Goal: Task Accomplishment & Management: Manage account settings

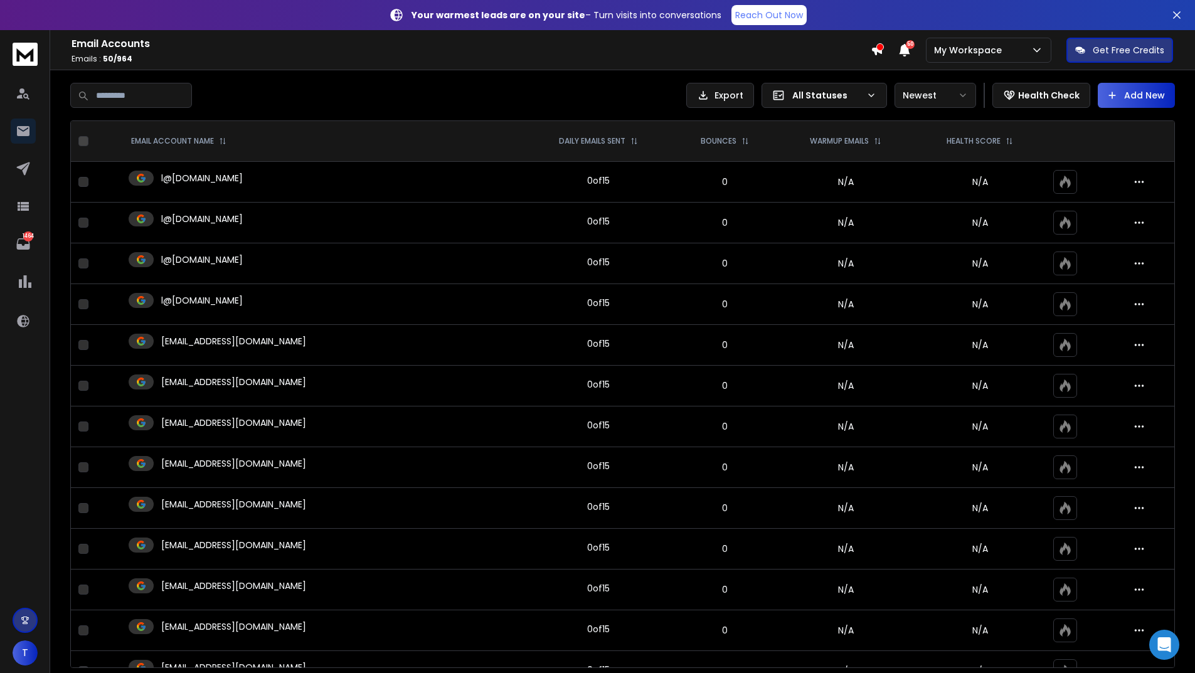
click at [1143, 93] on button "Add New" at bounding box center [1135, 95] width 77 height 25
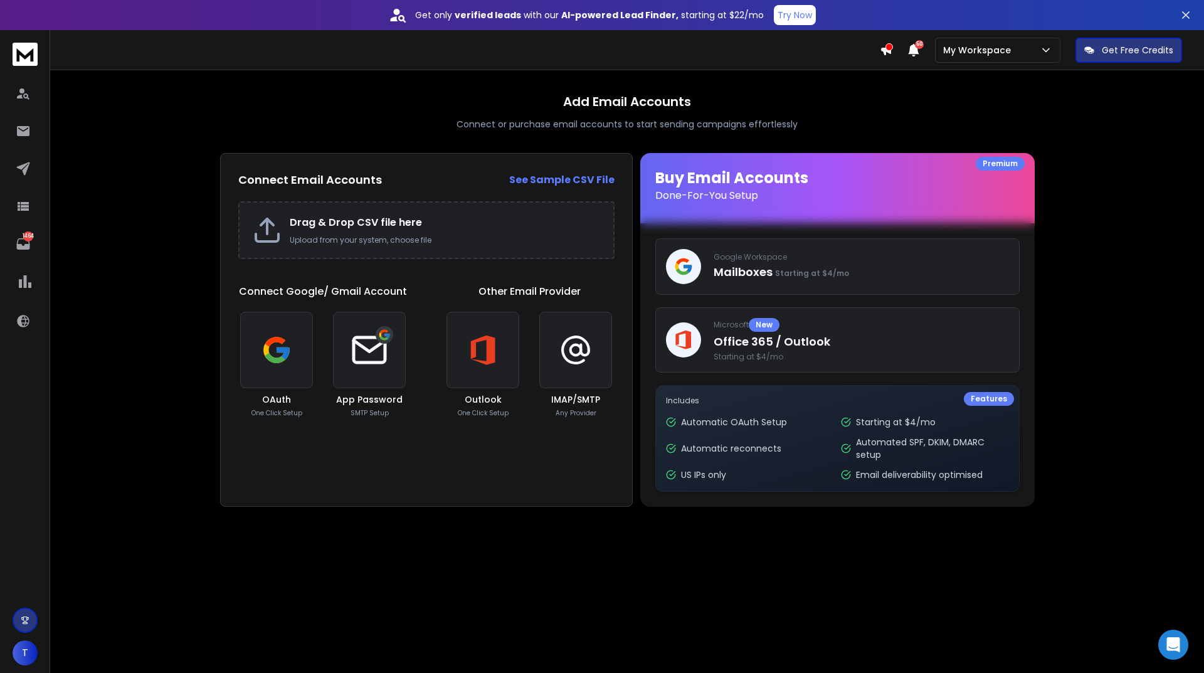
click at [282, 355] on icon at bounding box center [276, 350] width 31 height 38
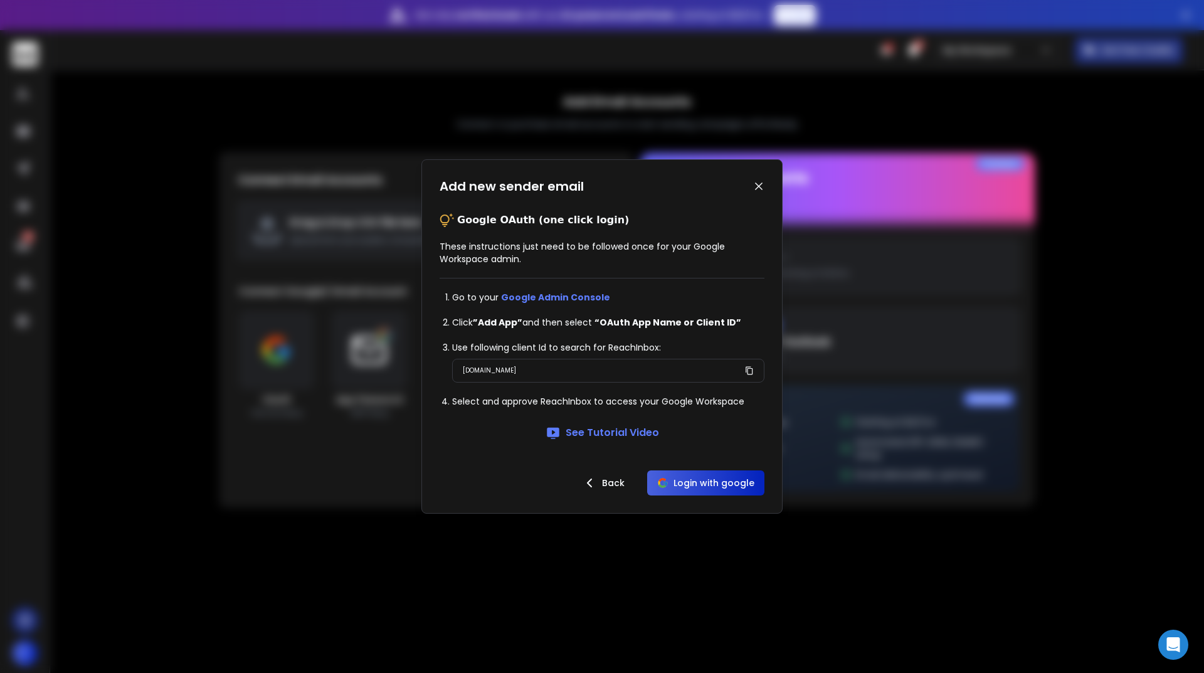
click at [686, 477] on button "Login with google" at bounding box center [705, 482] width 117 height 25
click at [686, 477] on div "Back Login with google" at bounding box center [602, 482] width 325 height 25
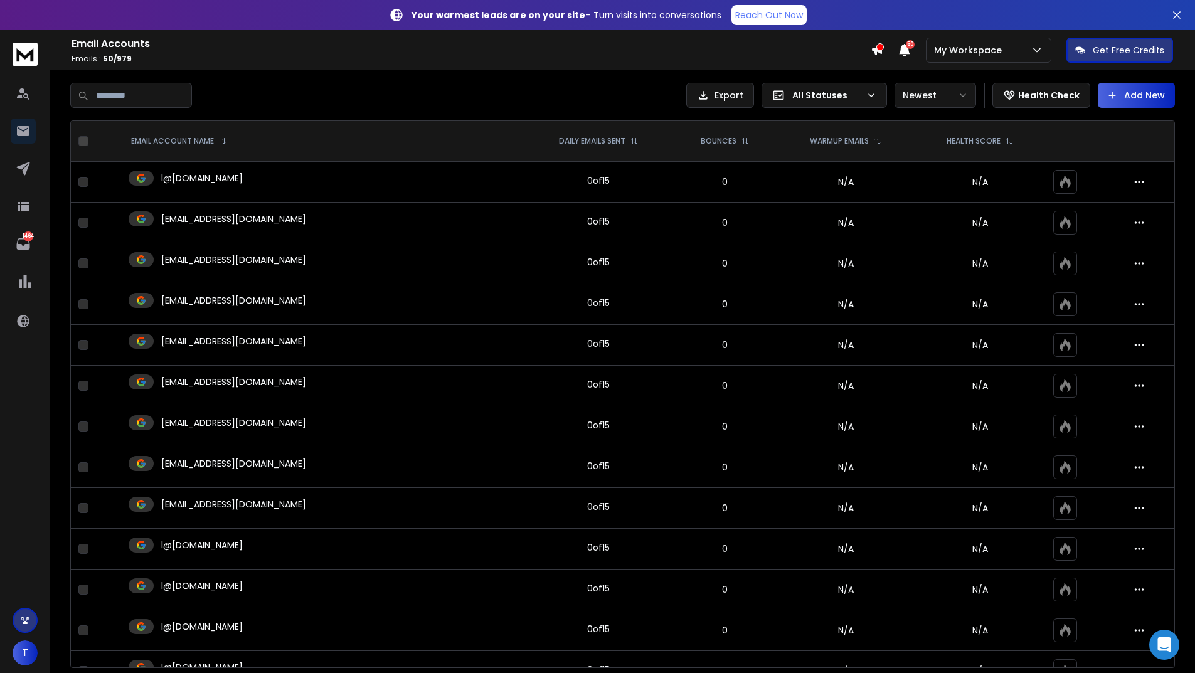
click at [1130, 97] on button "Add New" at bounding box center [1135, 95] width 77 height 25
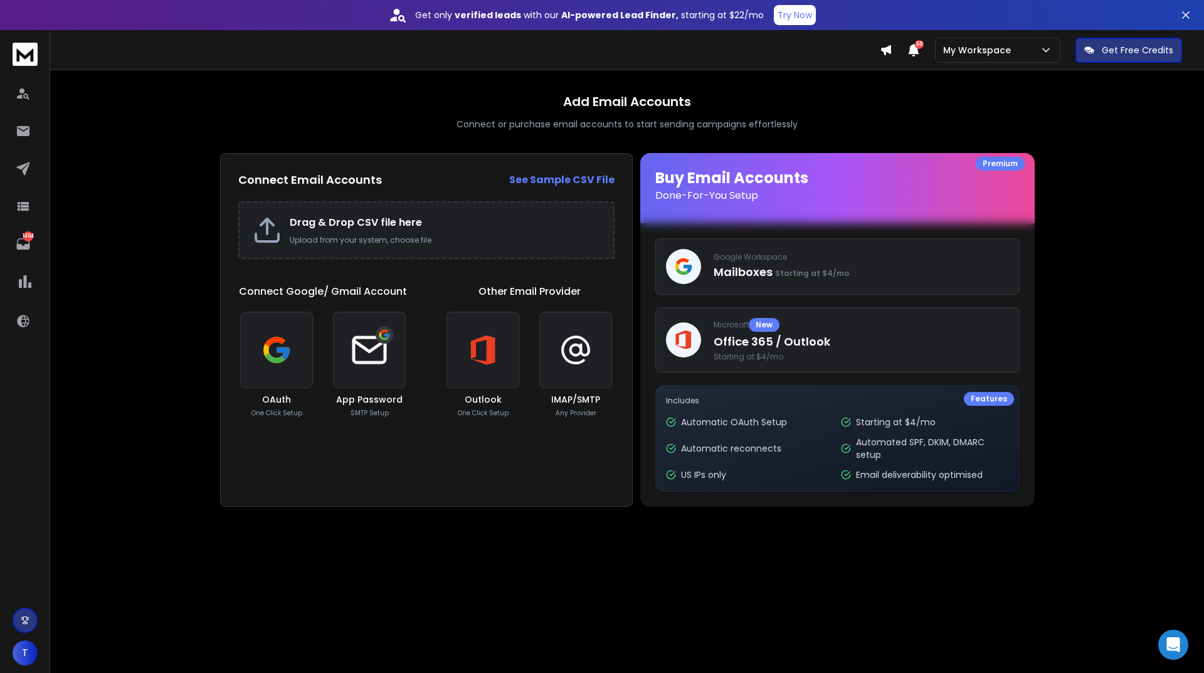
click at [1121, 92] on div "Add Email Accounts Connect or purchase email accounts to start sending campaign…" at bounding box center [602, 281] width 1204 height 502
click at [284, 362] on icon at bounding box center [276, 350] width 31 height 38
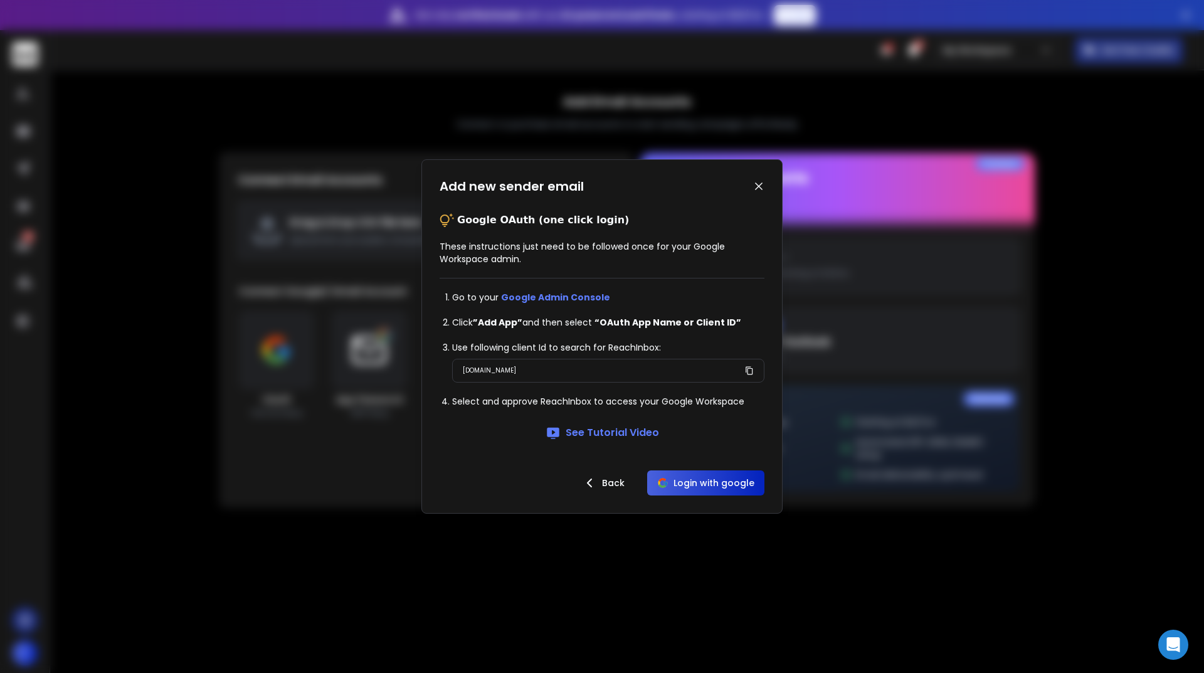
click at [692, 483] on button "Login with google" at bounding box center [705, 482] width 117 height 25
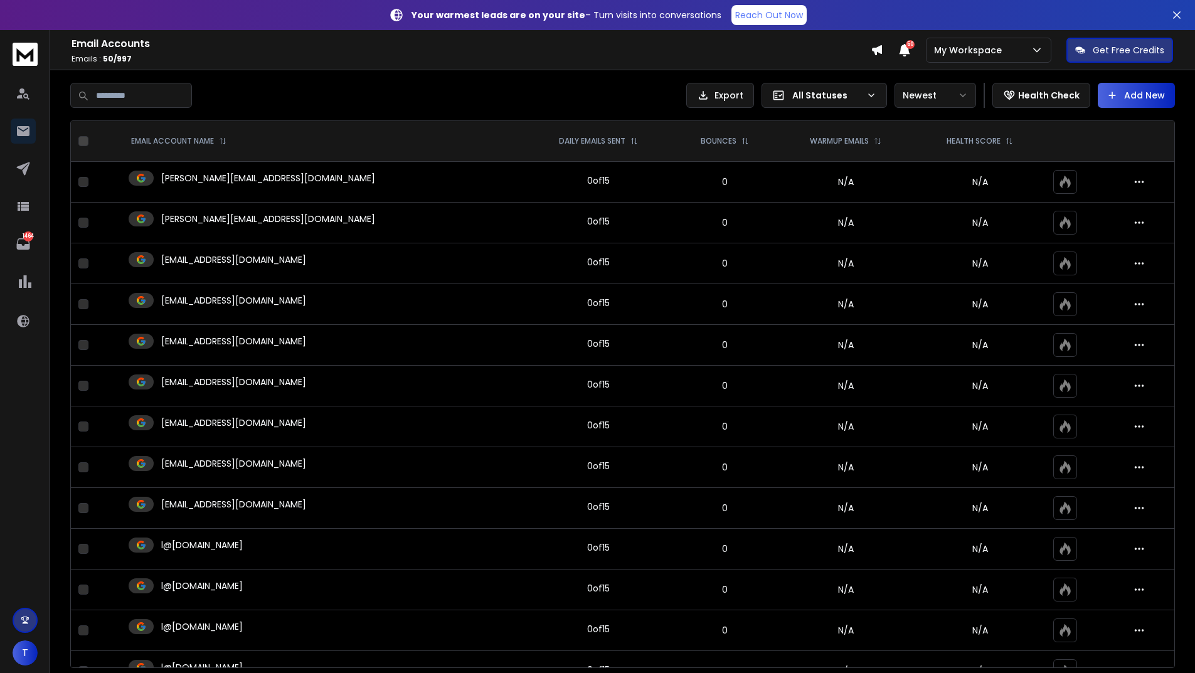
click at [1150, 100] on button "Add New" at bounding box center [1135, 95] width 77 height 25
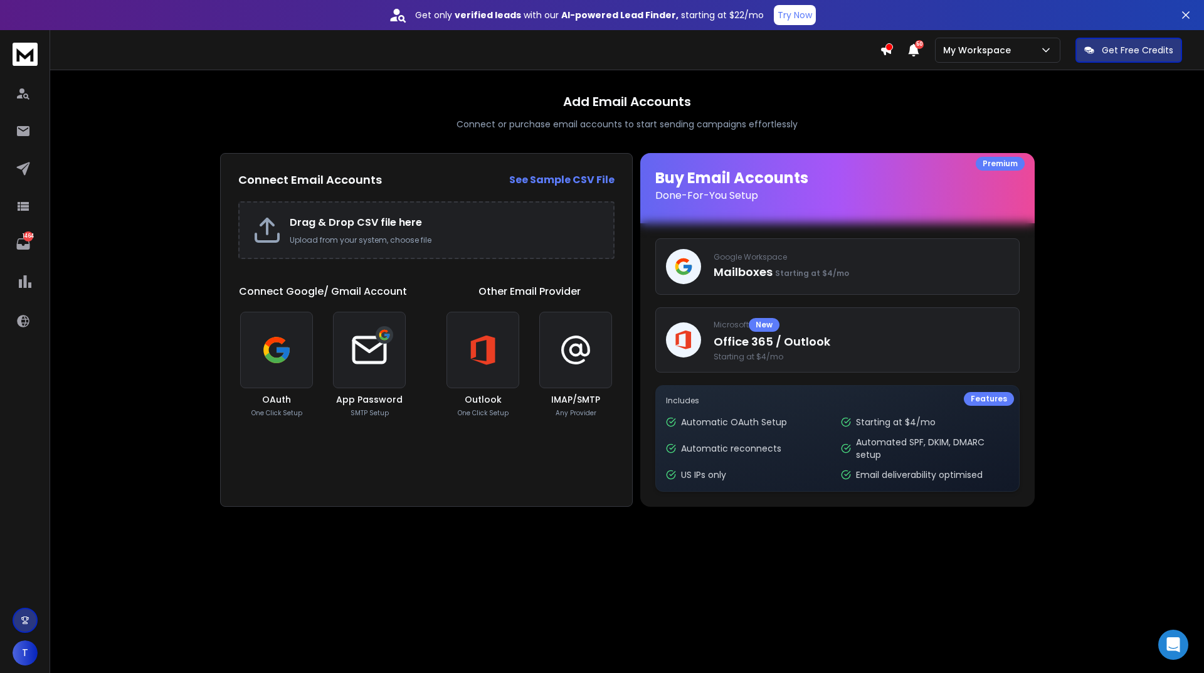
click at [258, 357] on div at bounding box center [276, 350] width 73 height 77
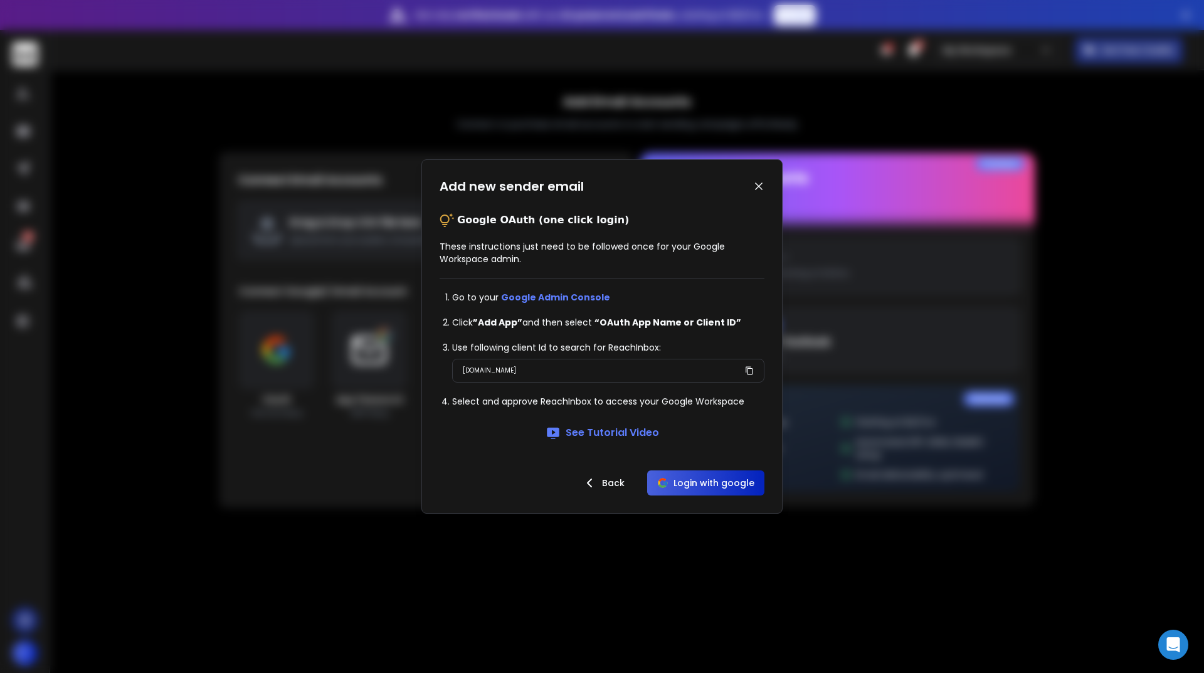
click at [690, 483] on button "Login with google" at bounding box center [705, 482] width 117 height 25
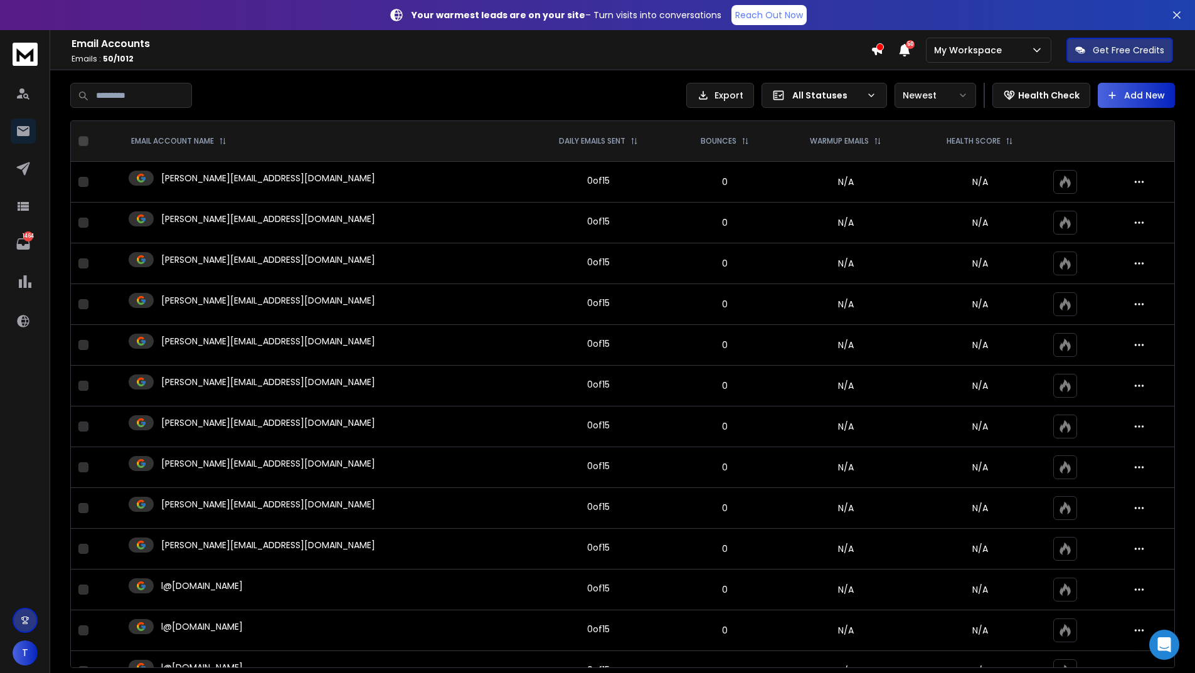
click at [1128, 92] on button "Add New" at bounding box center [1135, 95] width 77 height 25
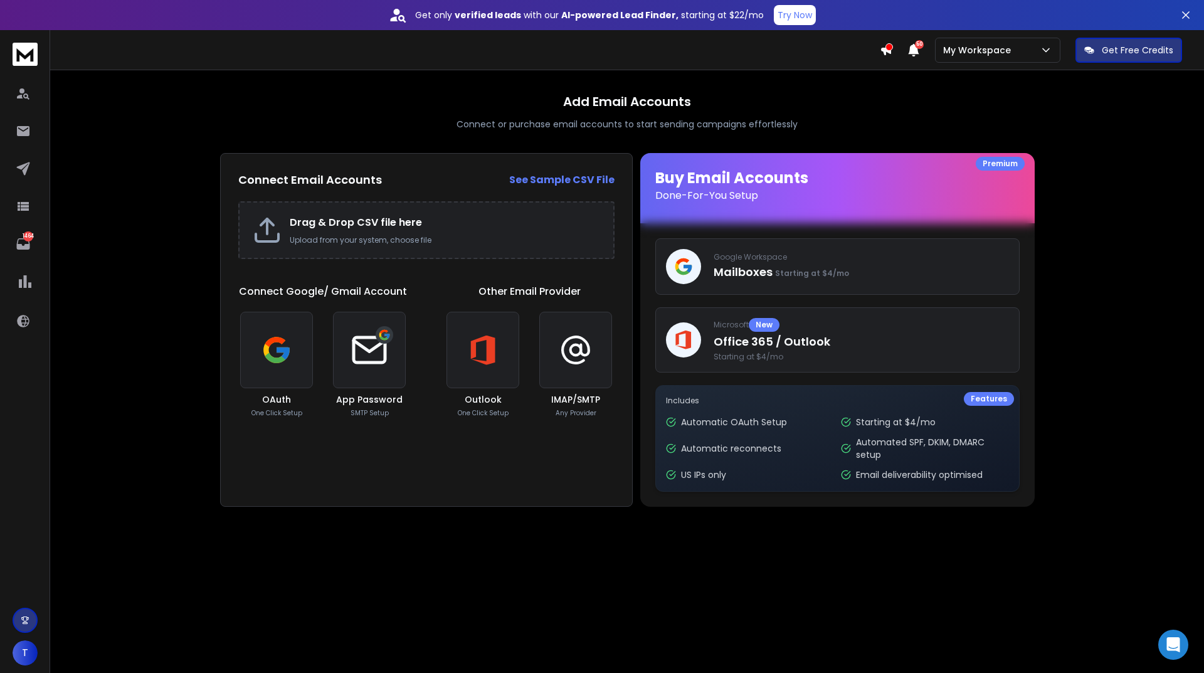
click at [266, 357] on icon at bounding box center [276, 350] width 31 height 38
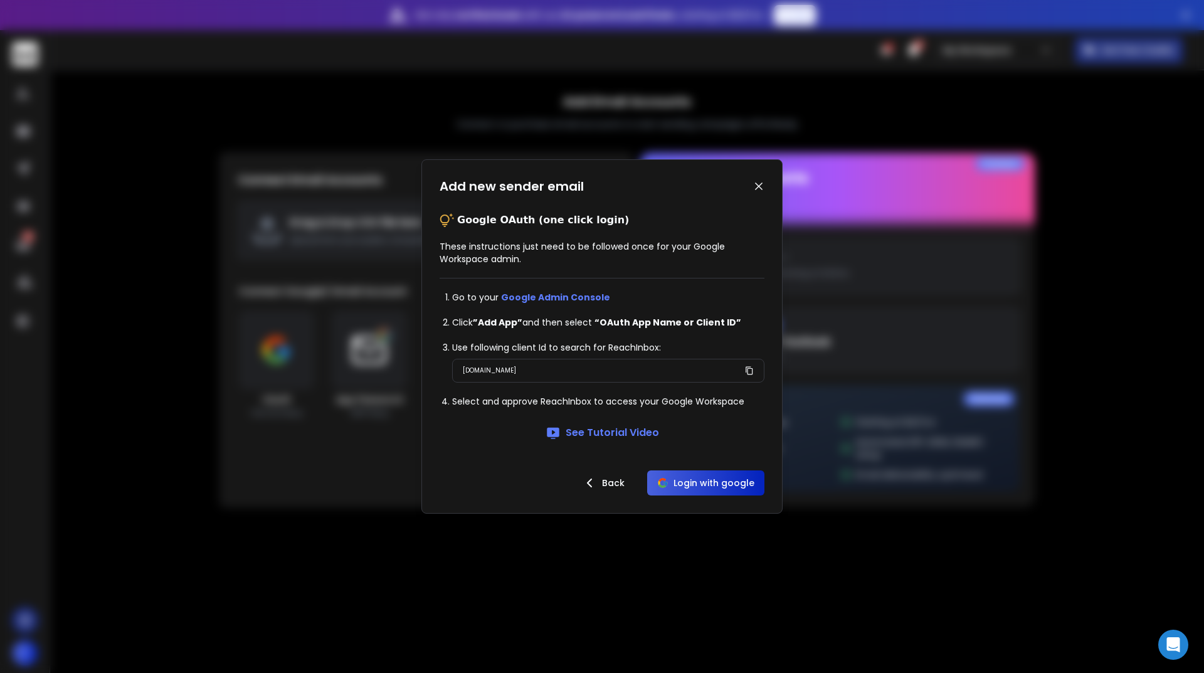
click at [706, 478] on button "Login with google" at bounding box center [705, 482] width 117 height 25
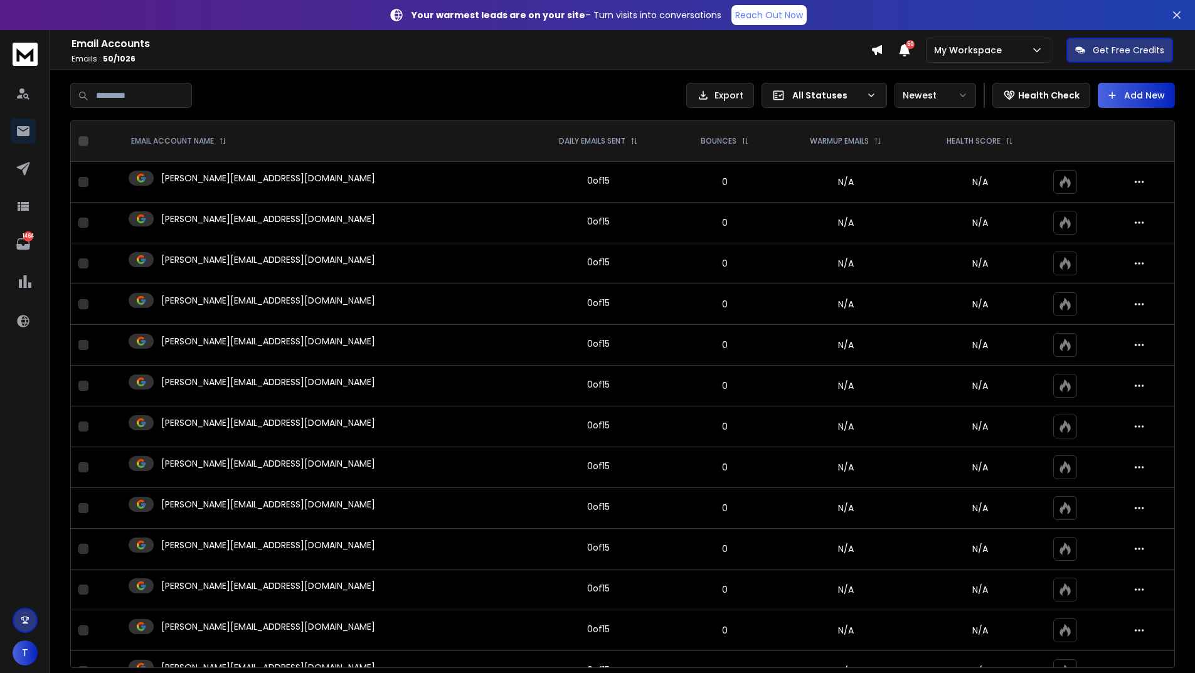
click at [1137, 100] on button "Add New" at bounding box center [1135, 95] width 77 height 25
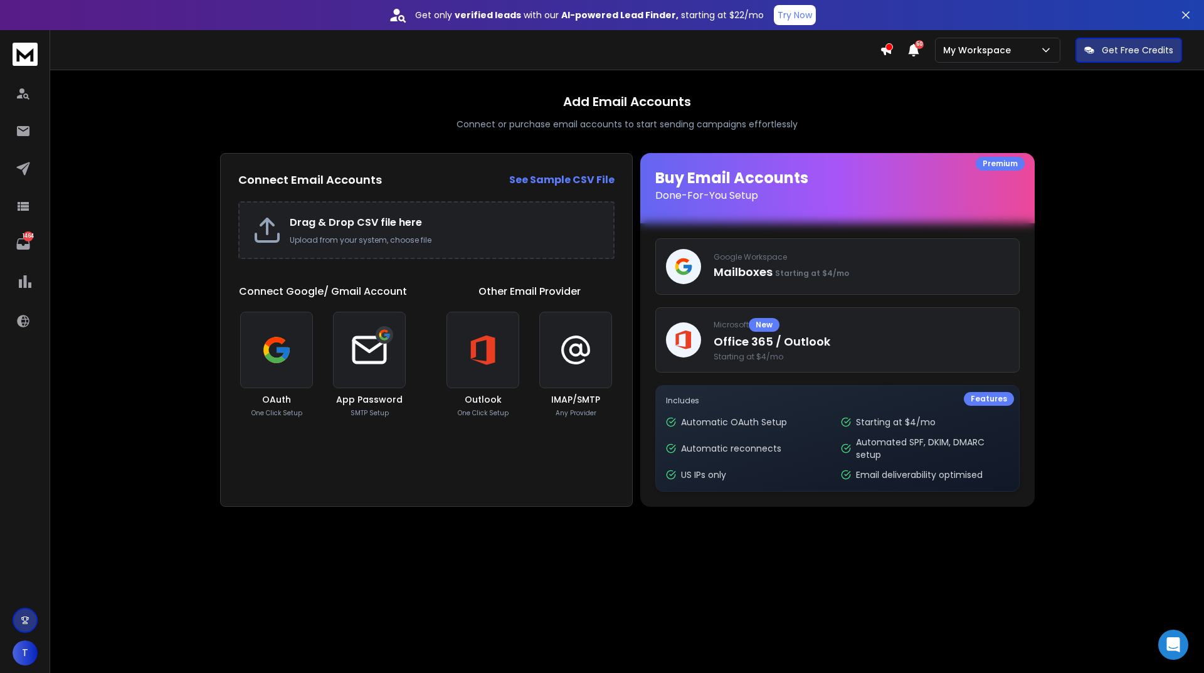
click at [290, 361] on icon at bounding box center [276, 350] width 31 height 38
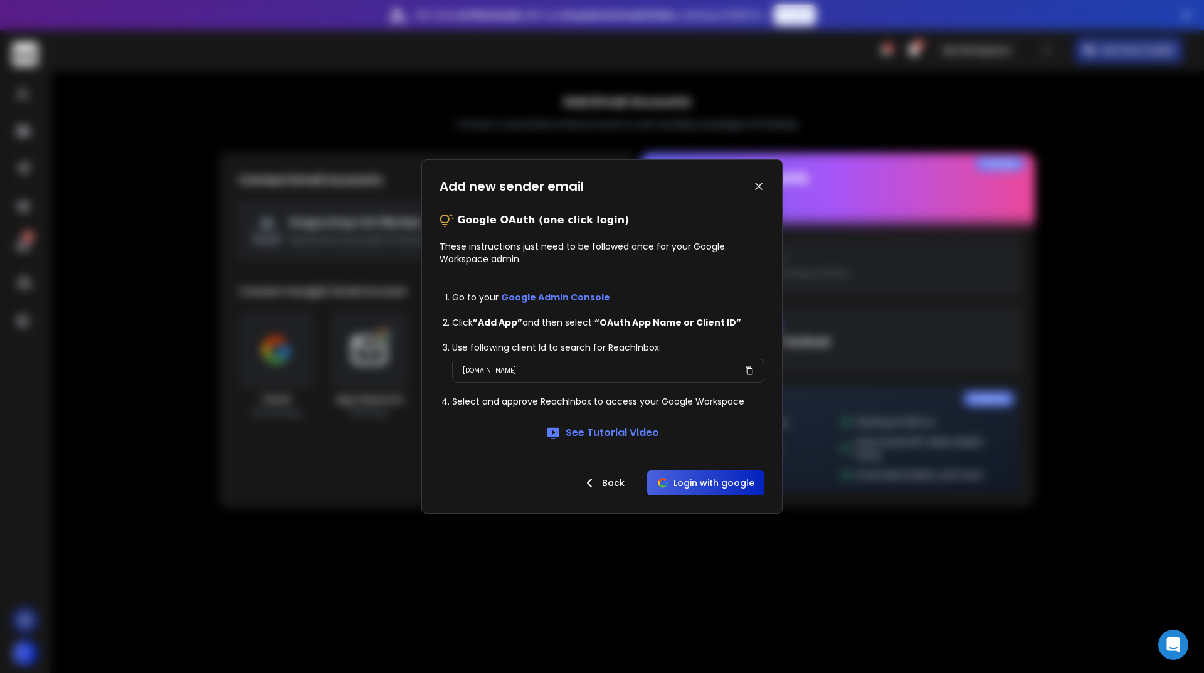
click at [706, 478] on button "Login with google" at bounding box center [705, 482] width 117 height 25
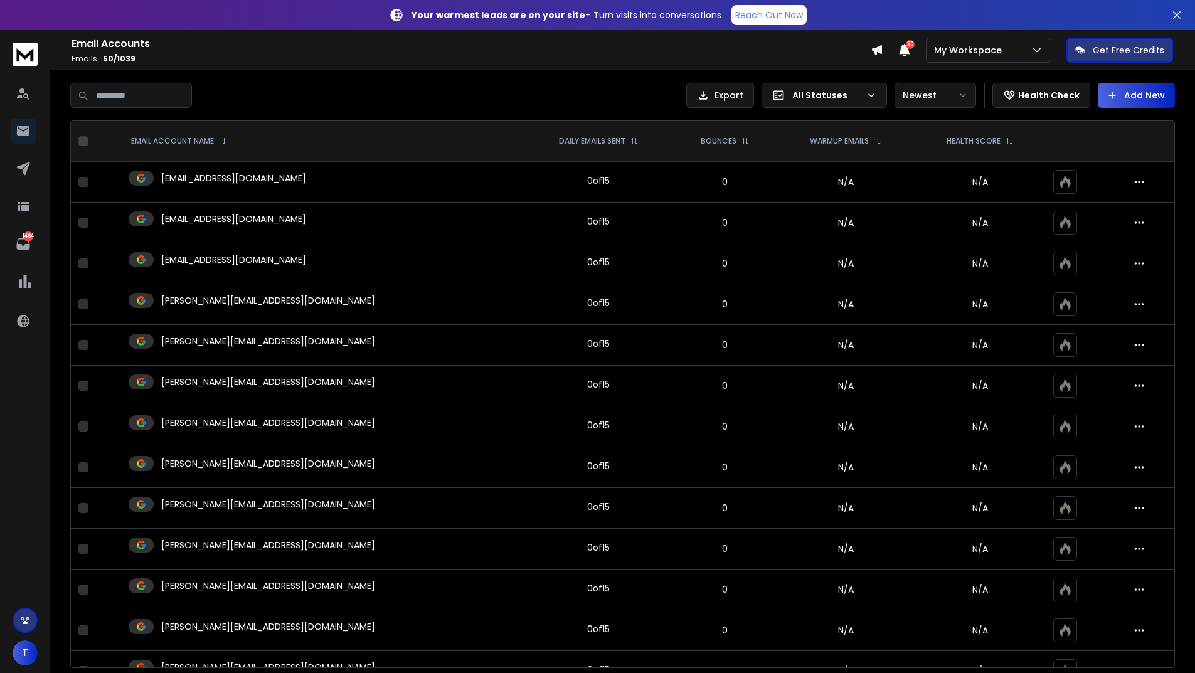
click at [1134, 84] on button "Add New" at bounding box center [1135, 95] width 77 height 25
click at [1131, 97] on button "Add New" at bounding box center [1135, 95] width 77 height 25
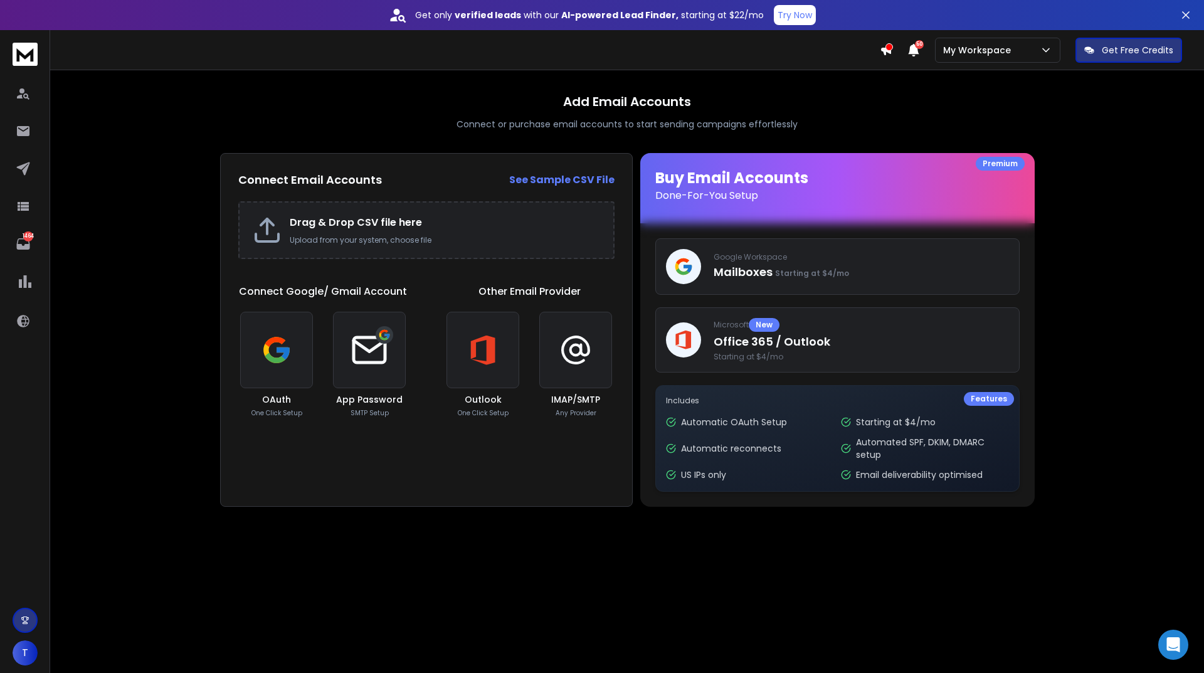
click at [277, 366] on icon at bounding box center [276, 350] width 31 height 38
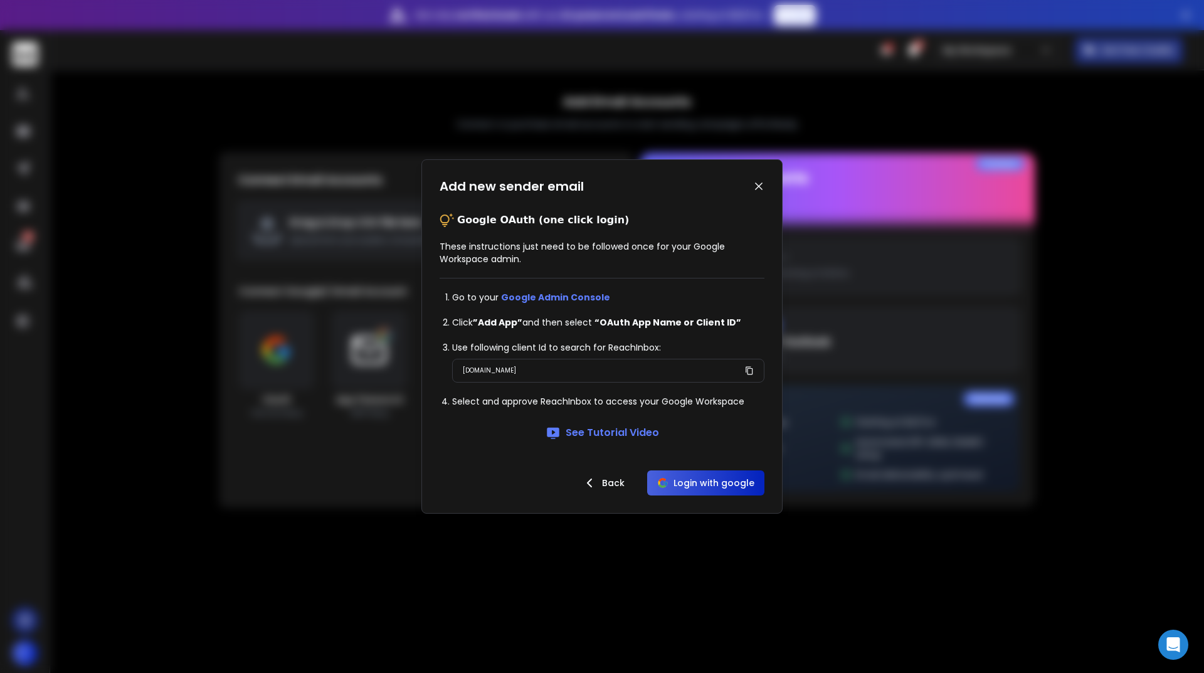
click at [684, 485] on button "Login with google" at bounding box center [705, 482] width 117 height 25
